Goal: Communication & Community: Answer question/provide support

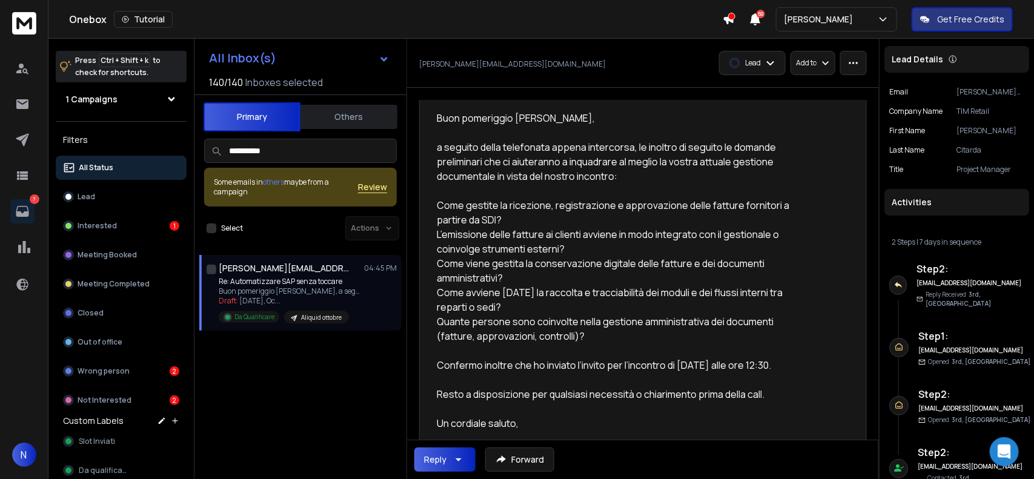
scroll to position [253, 0]
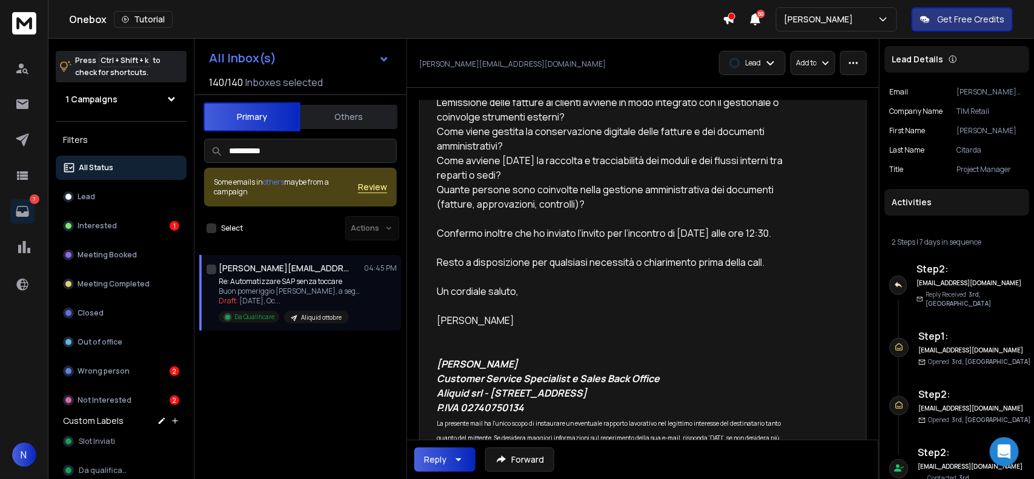
drag, startPoint x: 0, startPoint y: 0, endPoint x: 698, endPoint y: 313, distance: 765.4
click at [698, 313] on div at bounding box center [614, 306] width 354 height 15
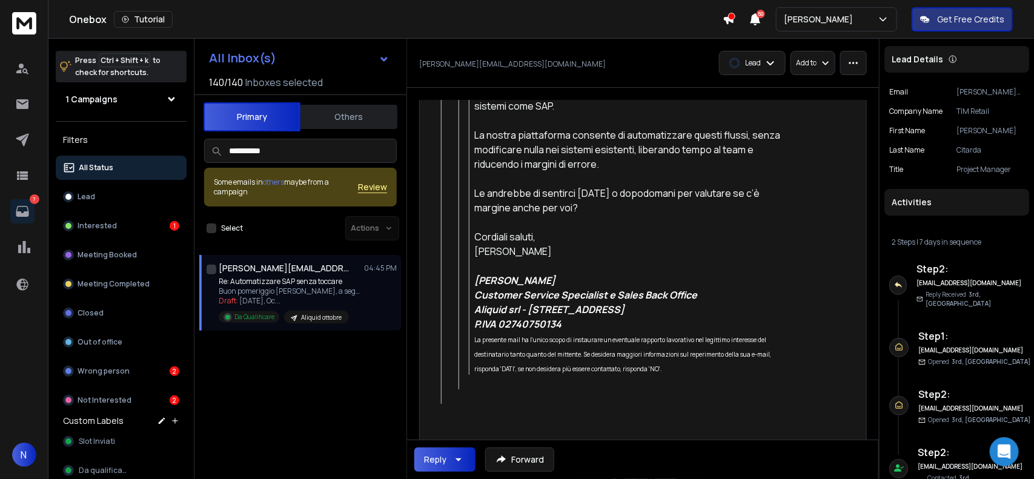
scroll to position [1615, 0]
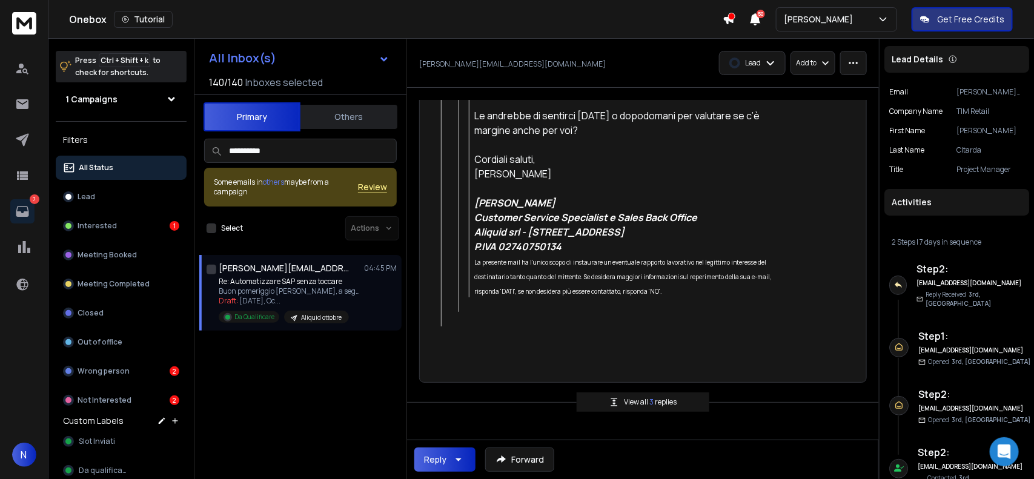
click at [655, 395] on div "View all 3 replies" at bounding box center [643, 402] width 133 height 19
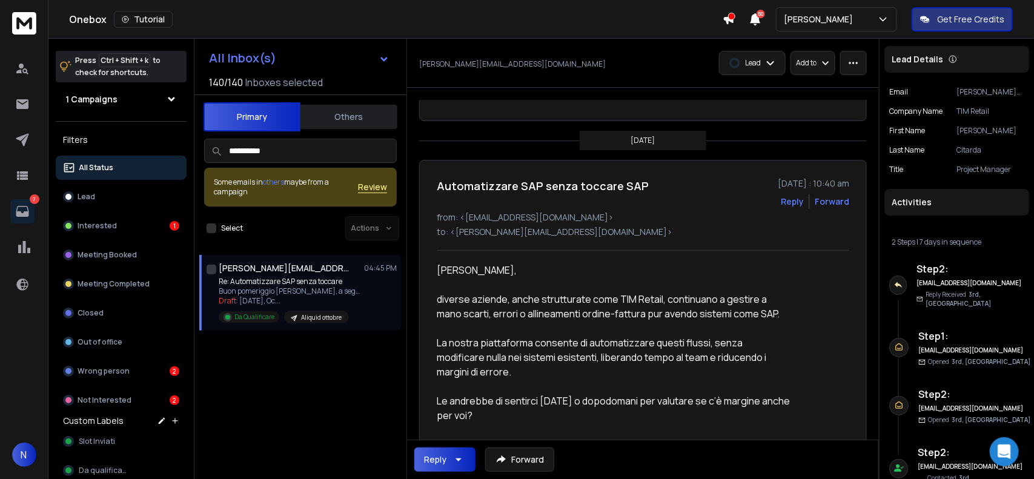
scroll to position [4283, 0]
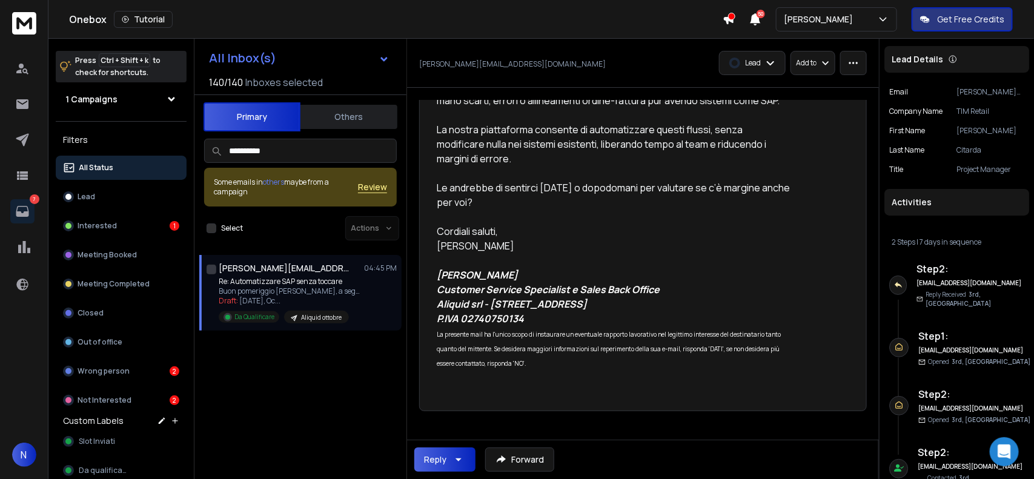
click at [580, 361] on div "La presente mail ha l'unico scopo di instaurare un eventuale rapporto lavorativ…" at bounding box center [614, 348] width 354 height 44
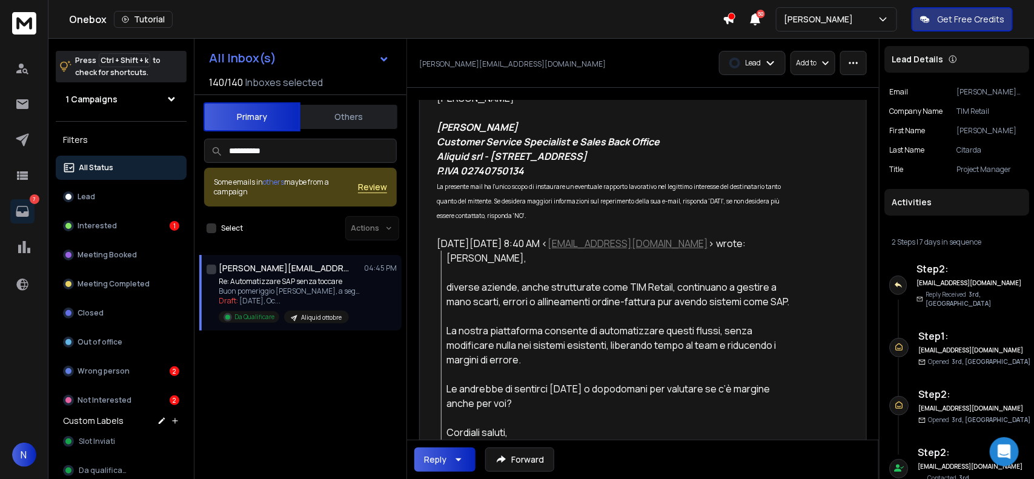
scroll to position [3565, 0]
click at [600, 210] on div "La presente mail ha l'unico scopo di instaurare un eventuale rapporto lavorativ…" at bounding box center [614, 201] width 354 height 44
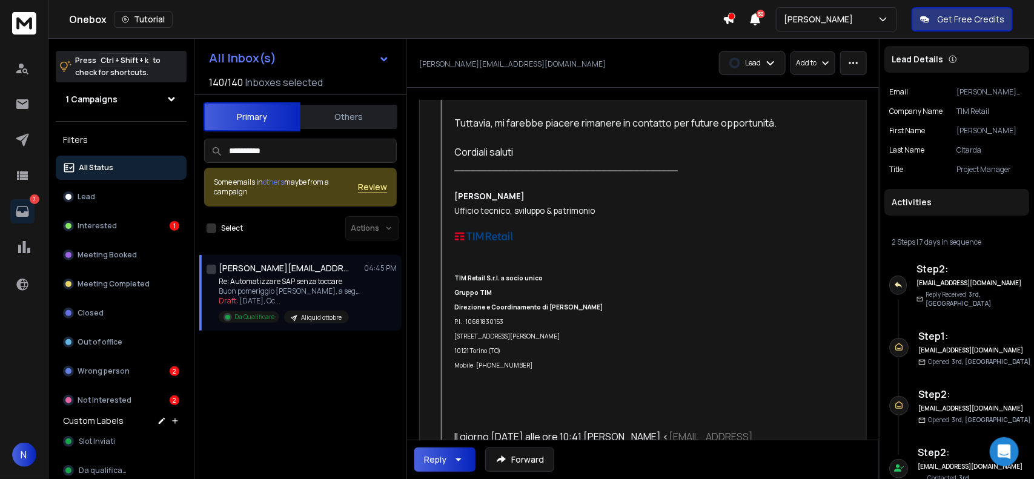
scroll to position [701, 0]
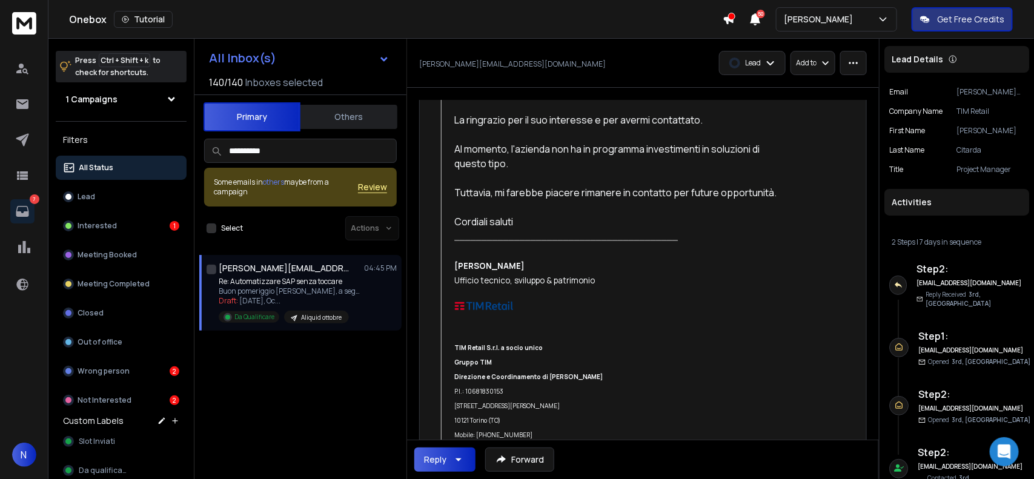
click at [304, 267] on div "f.citarda@timretail.it 04:45 PM" at bounding box center [308, 268] width 178 height 12
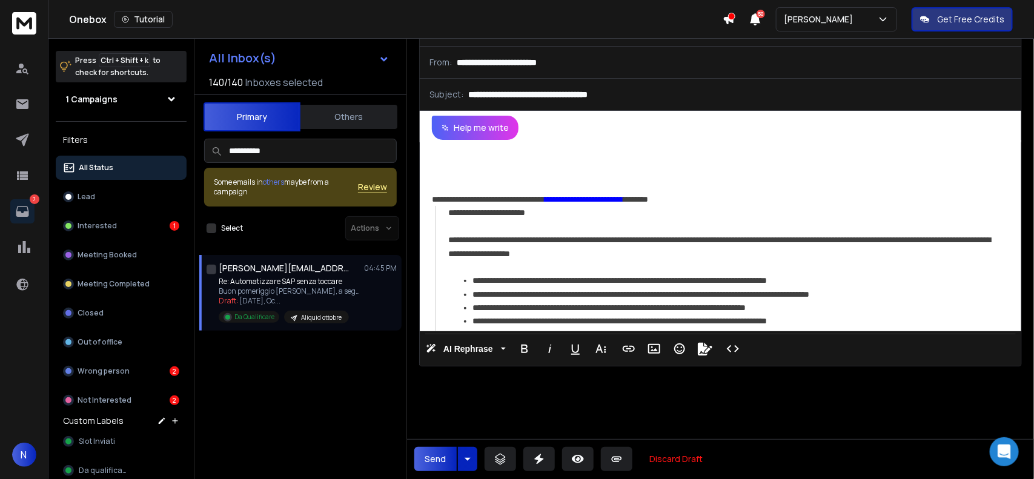
scroll to position [0, 0]
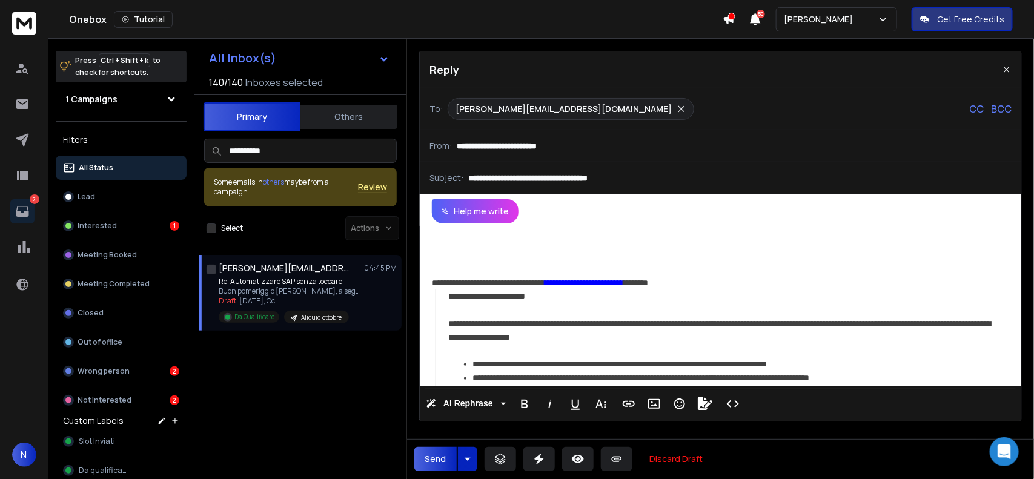
click at [1006, 64] on div "Reply" at bounding box center [720, 69] width 601 height 36
click at [1004, 67] on icon at bounding box center [1007, 70] width 10 height 10
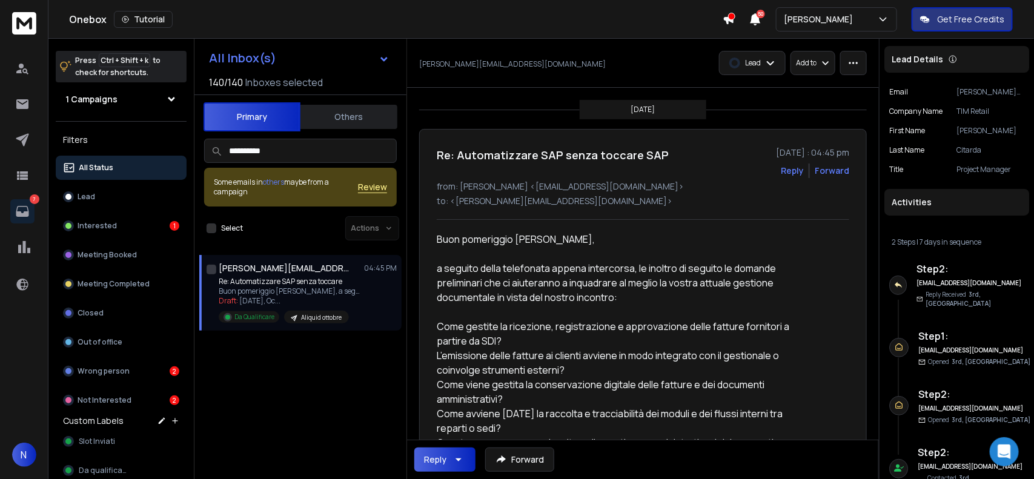
click at [767, 67] on icon at bounding box center [771, 63] width 10 height 10
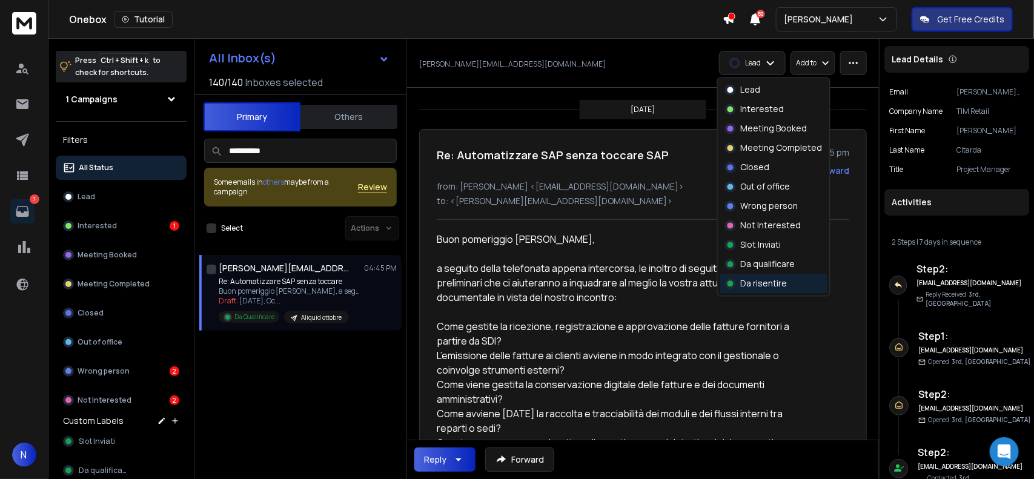
click at [768, 274] on div "Da risentire" at bounding box center [773, 283] width 107 height 19
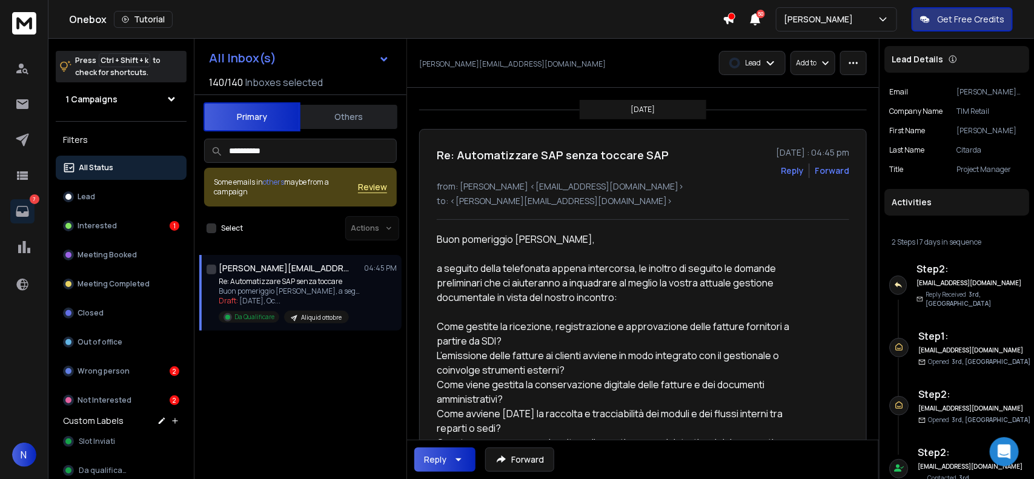
click at [268, 147] on input "**********" at bounding box center [300, 151] width 193 height 24
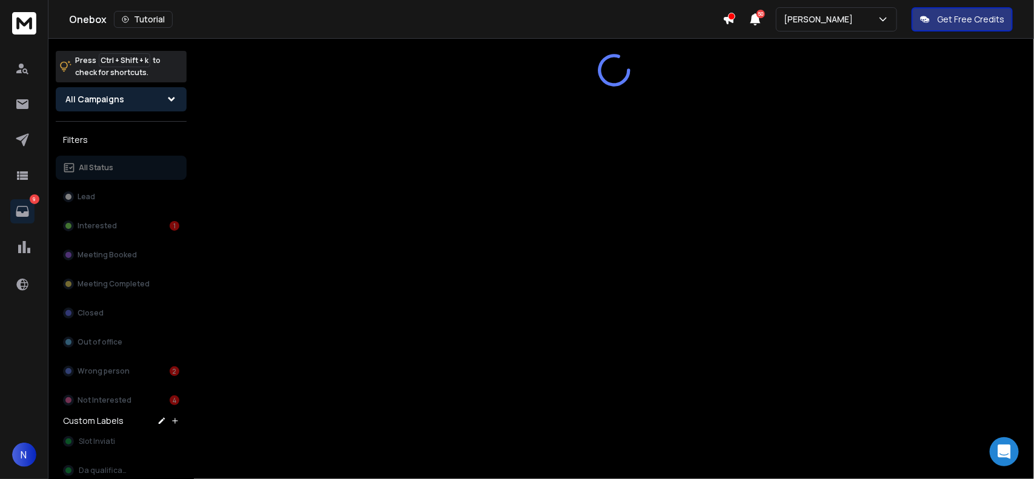
click at [151, 94] on button "All Campaigns" at bounding box center [121, 99] width 131 height 24
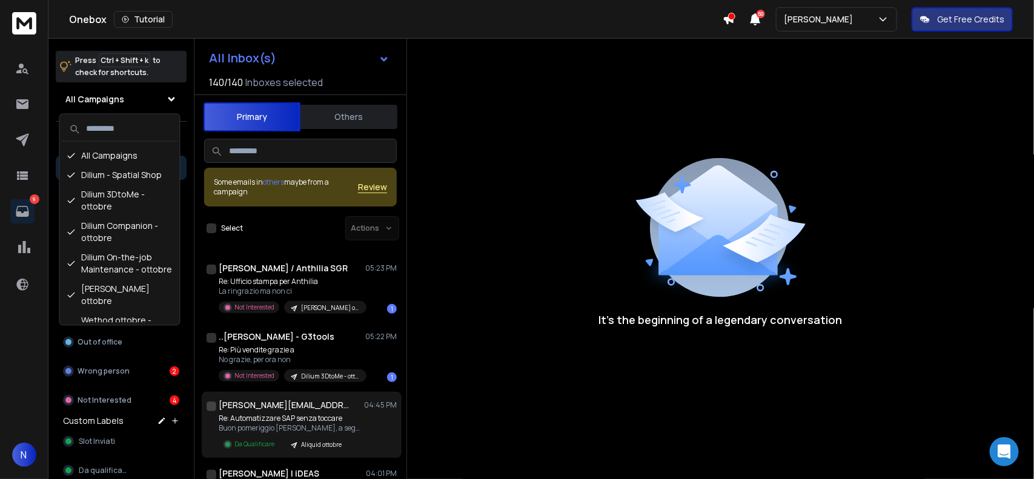
click at [343, 420] on p "Re: Automatizzare SAP senza toccare" at bounding box center [291, 419] width 145 height 10
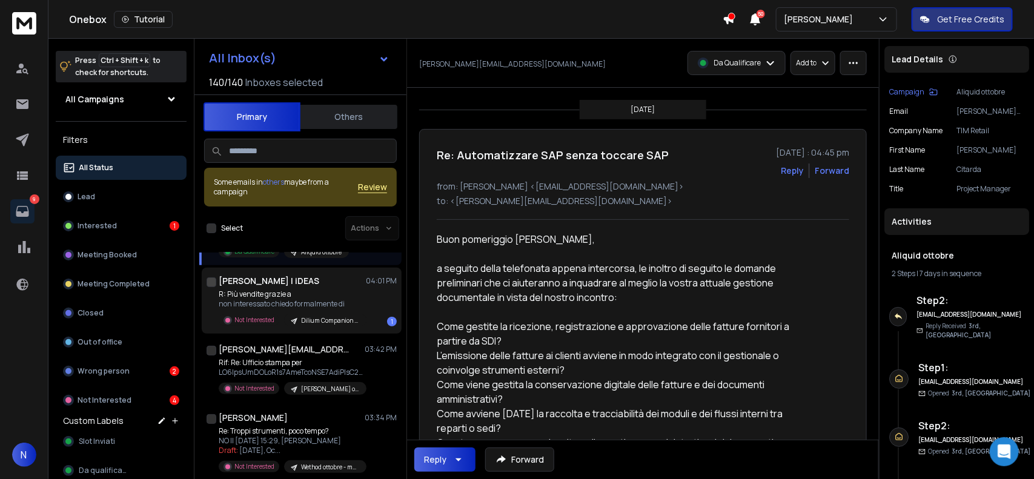
scroll to position [193, 0]
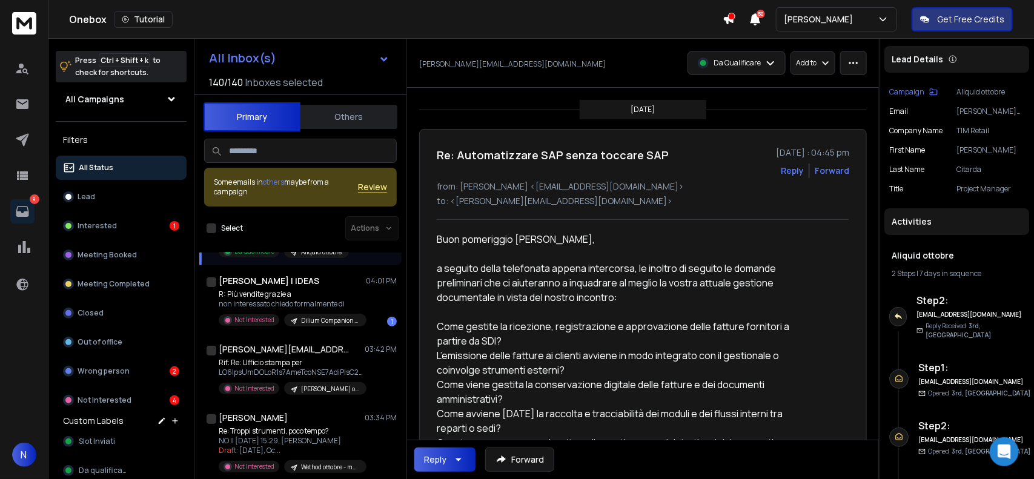
click at [722, 56] on div "Da Qualificare" at bounding box center [736, 62] width 97 height 23
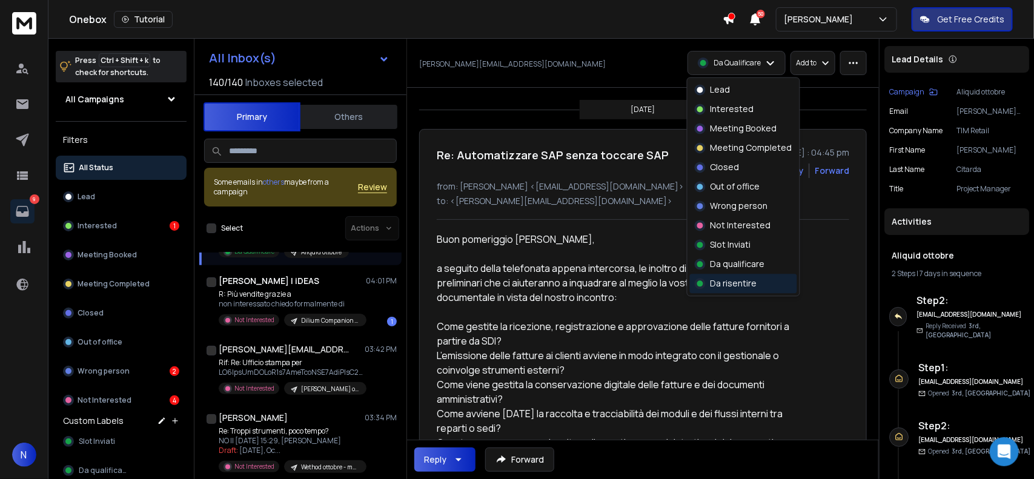
click at [728, 283] on p "Da risentire" at bounding box center [733, 284] width 47 height 12
